Goal: Navigation & Orientation: Find specific page/section

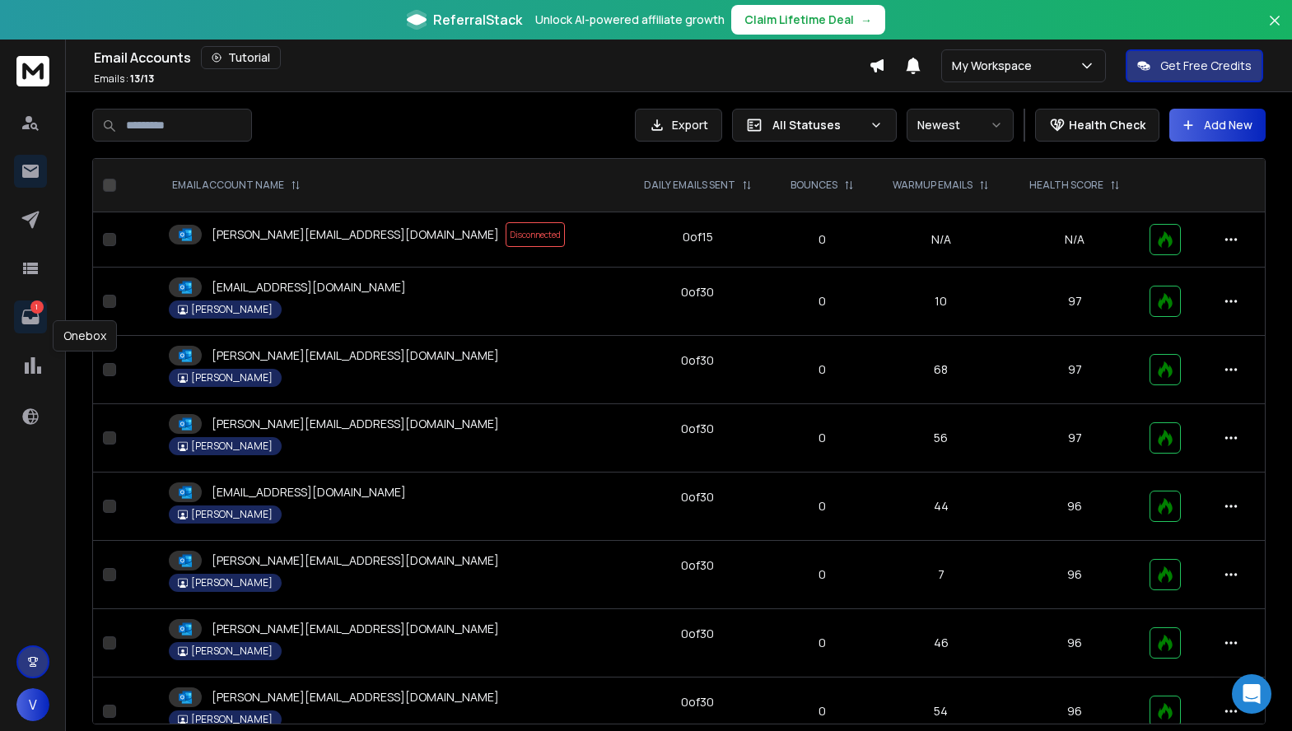
click at [30, 324] on icon at bounding box center [29, 317] width 17 height 15
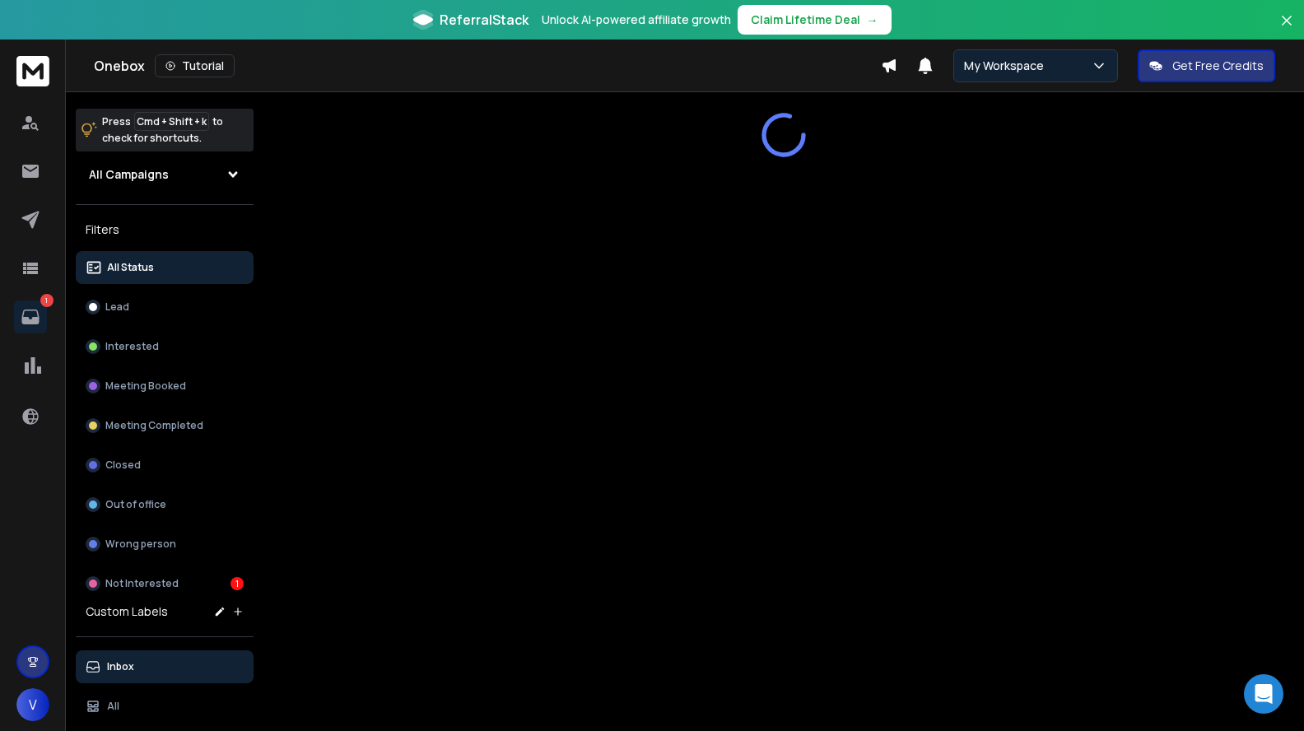
click at [1039, 62] on p "My Workspace" at bounding box center [1007, 66] width 86 height 16
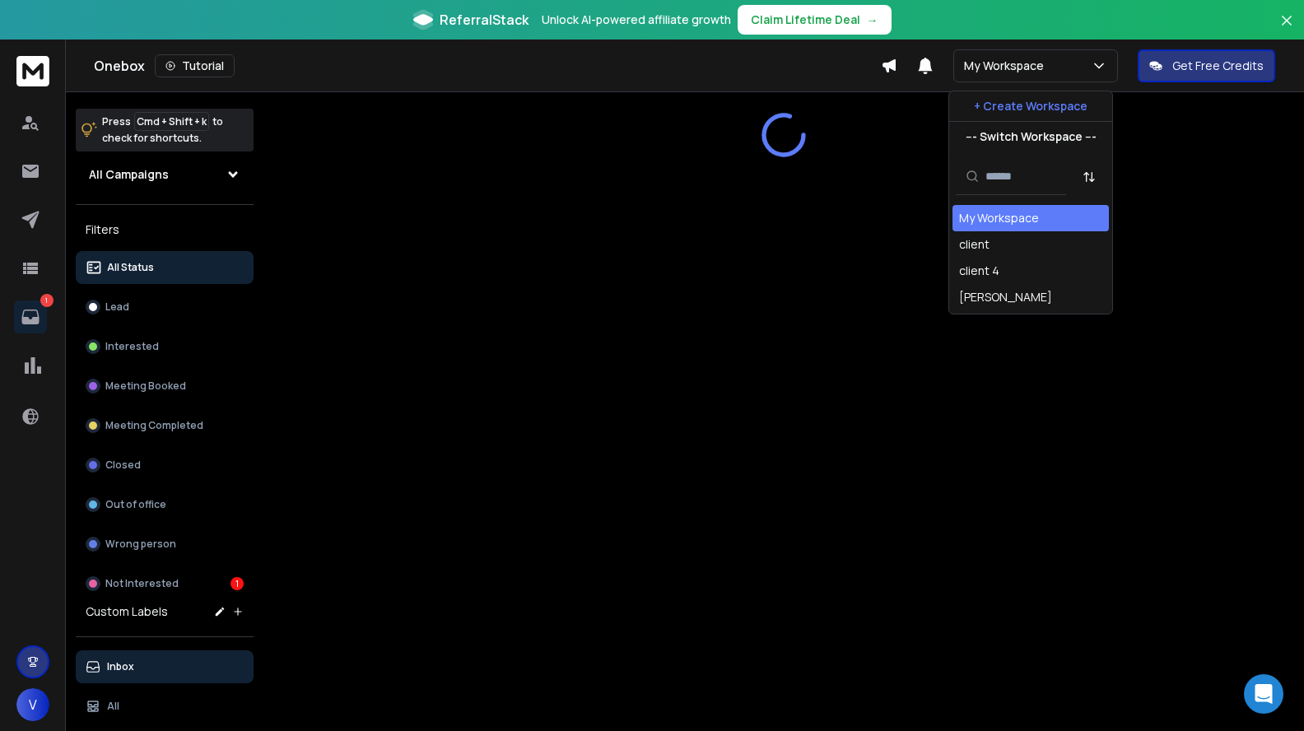
click at [579, 66] on div "Onebox Tutorial" at bounding box center [487, 65] width 787 height 23
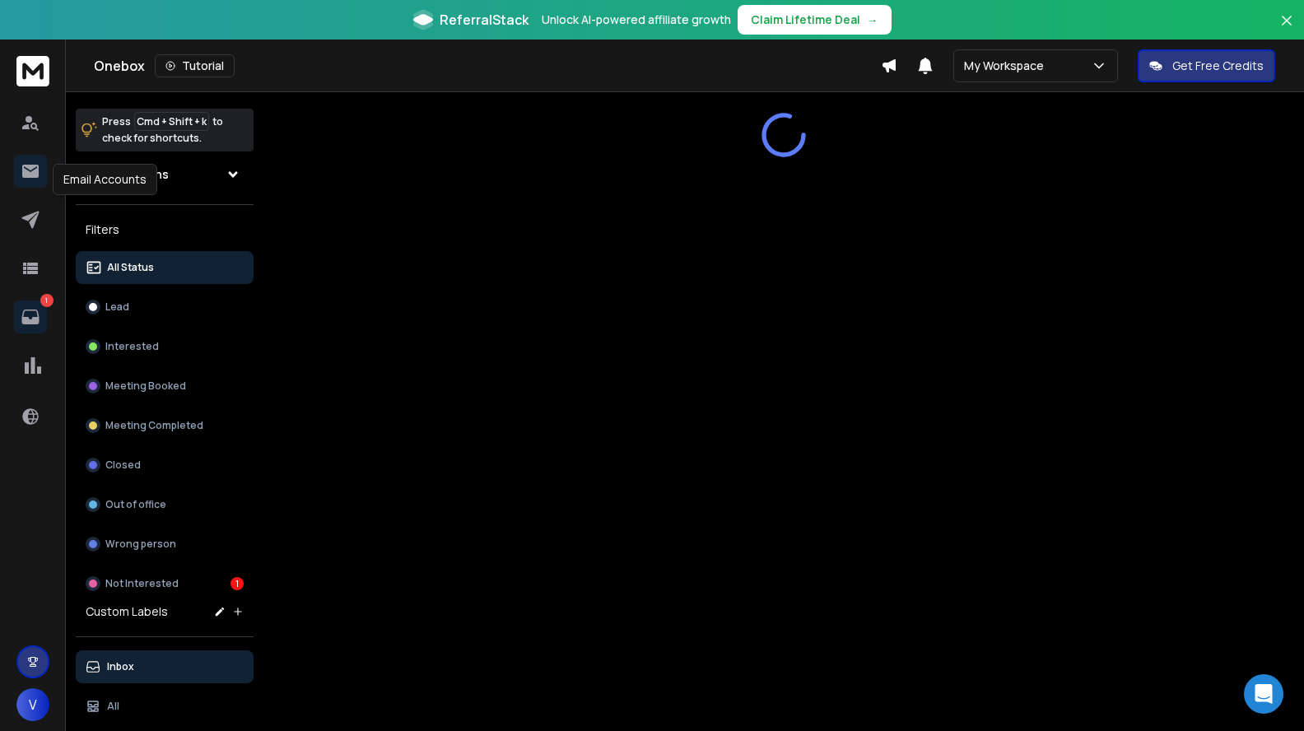
click at [35, 178] on icon at bounding box center [30, 171] width 16 height 13
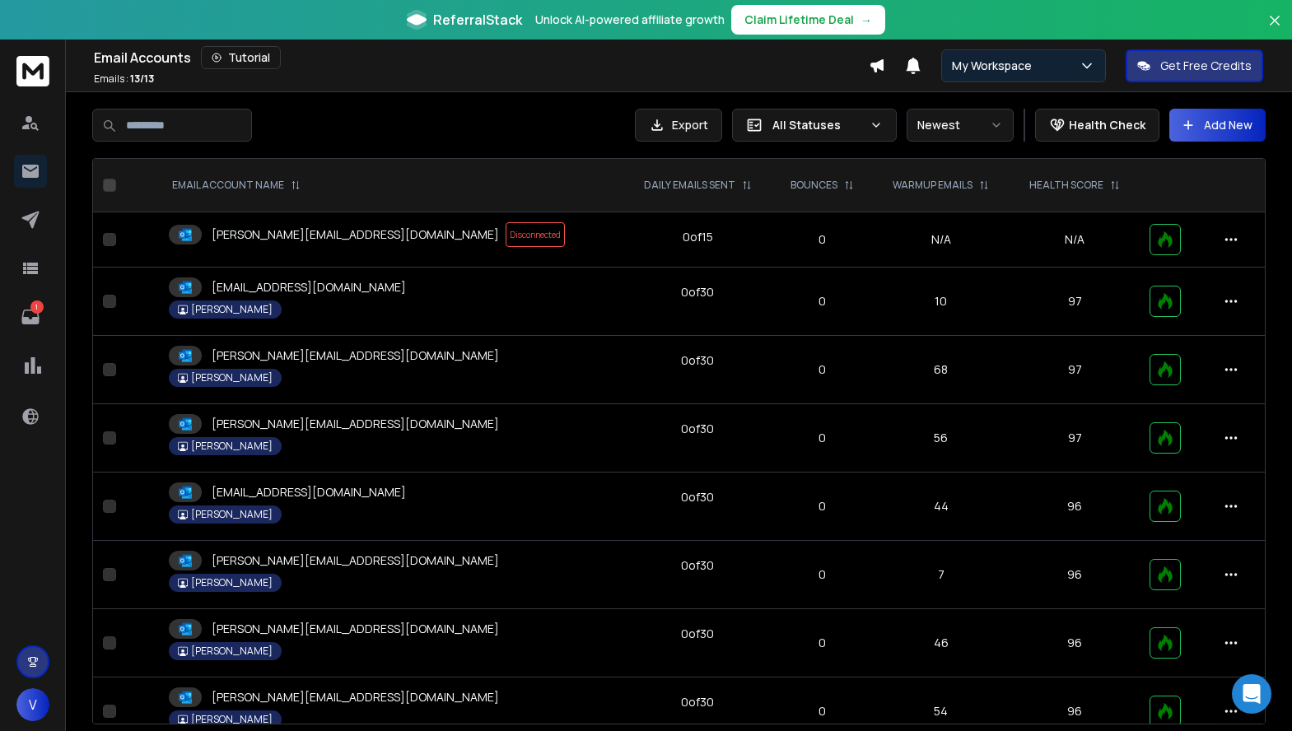
click at [979, 72] on p "My Workspace" at bounding box center [995, 66] width 86 height 16
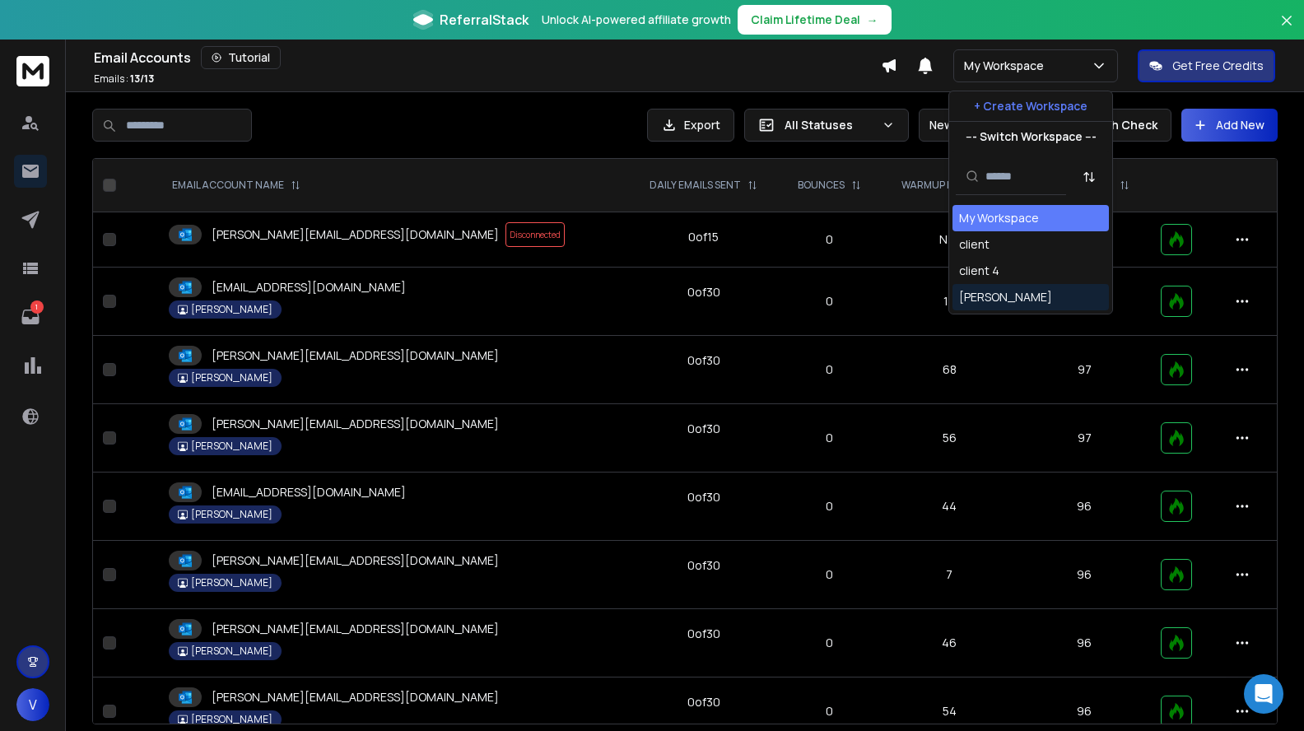
click at [977, 306] on div "[PERSON_NAME]" at bounding box center [1005, 297] width 93 height 16
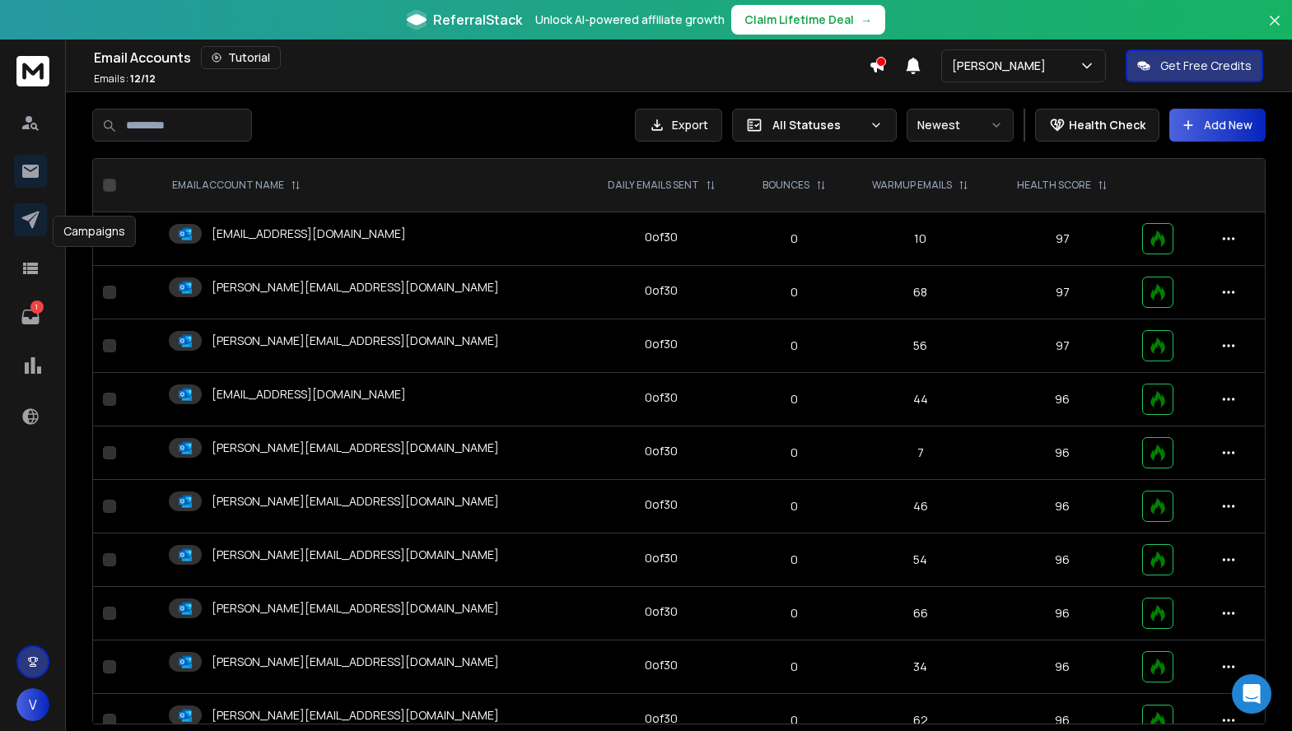
click at [37, 229] on icon at bounding box center [29, 220] width 17 height 17
